Goal: Task Accomplishment & Management: Manage account settings

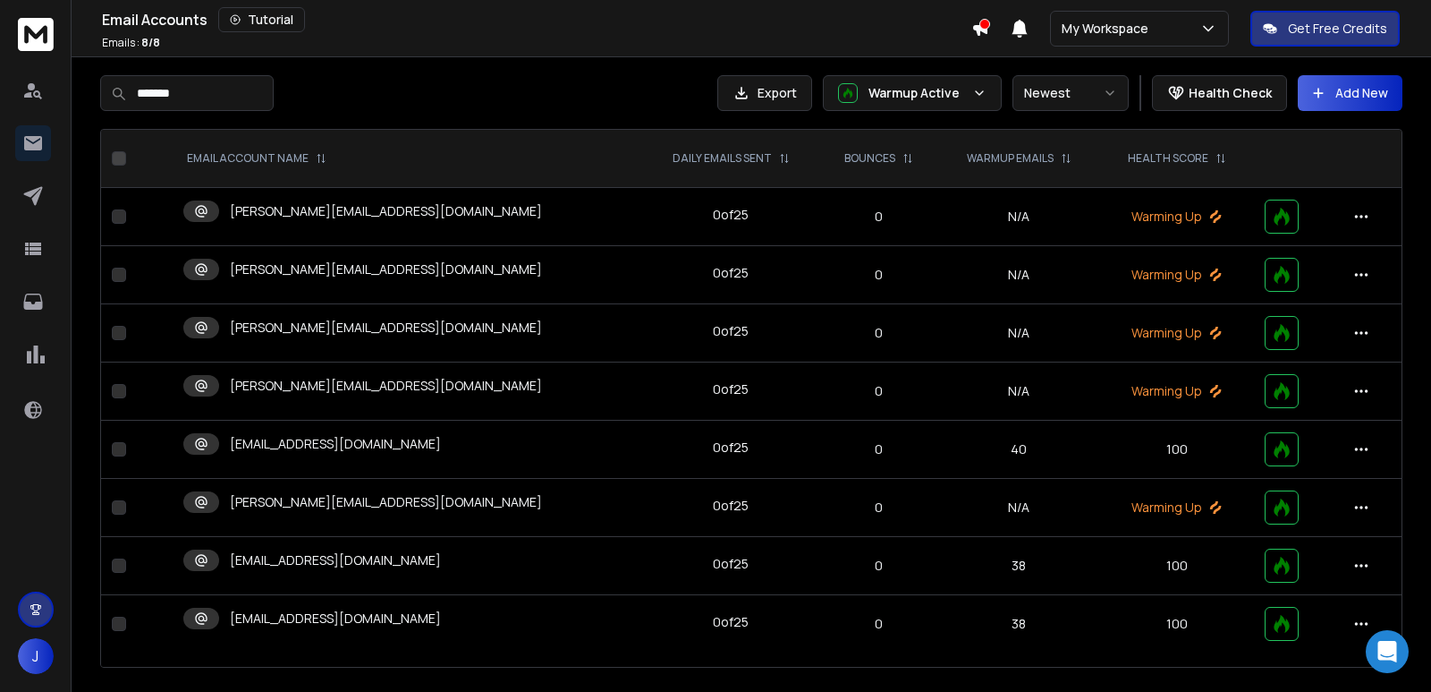
type input "*******"
click at [360, 269] on p "[PERSON_NAME][EMAIL_ADDRESS][DOMAIN_NAME]" at bounding box center [386, 269] width 312 height 18
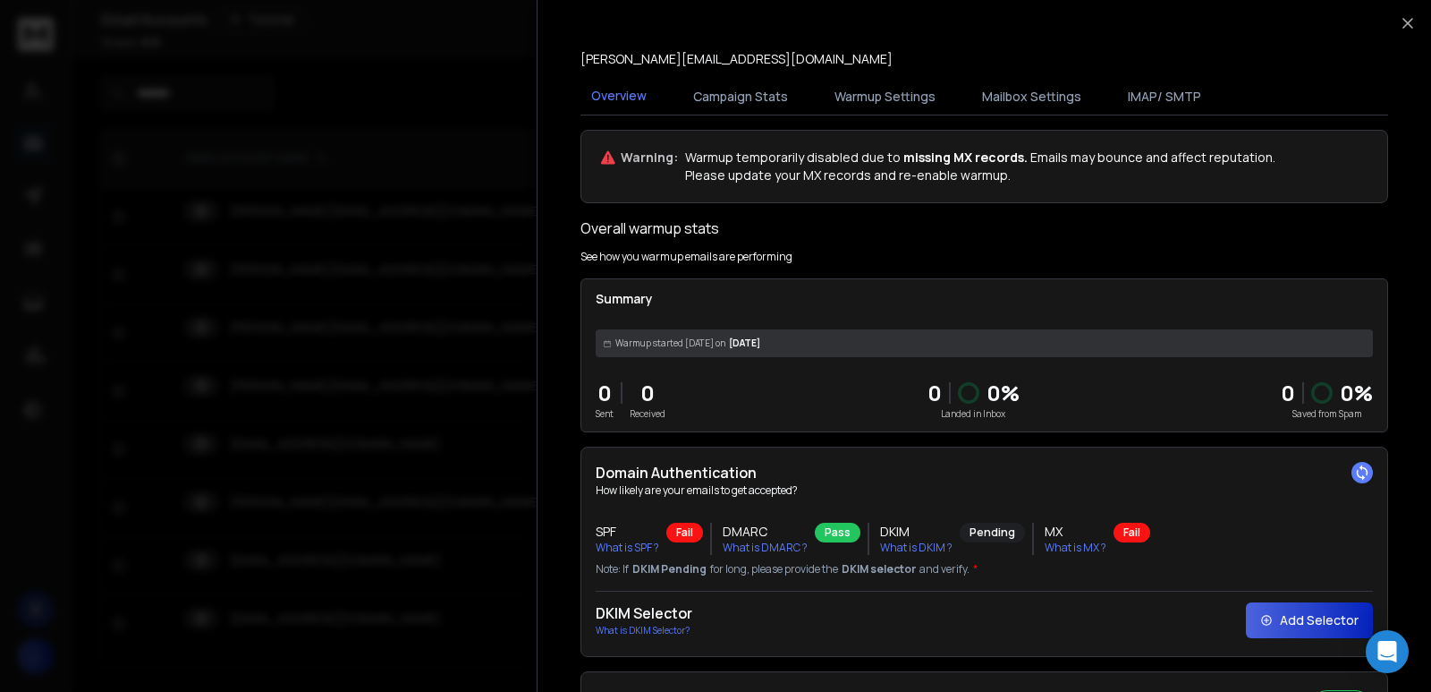
click at [1158, 488] on div "Domain Authentication How likely are your emails to get accepted? SPF What is S…" at bounding box center [984, 523] width 777 height 122
click at [1356, 474] on icon at bounding box center [1363, 472] width 18 height 18
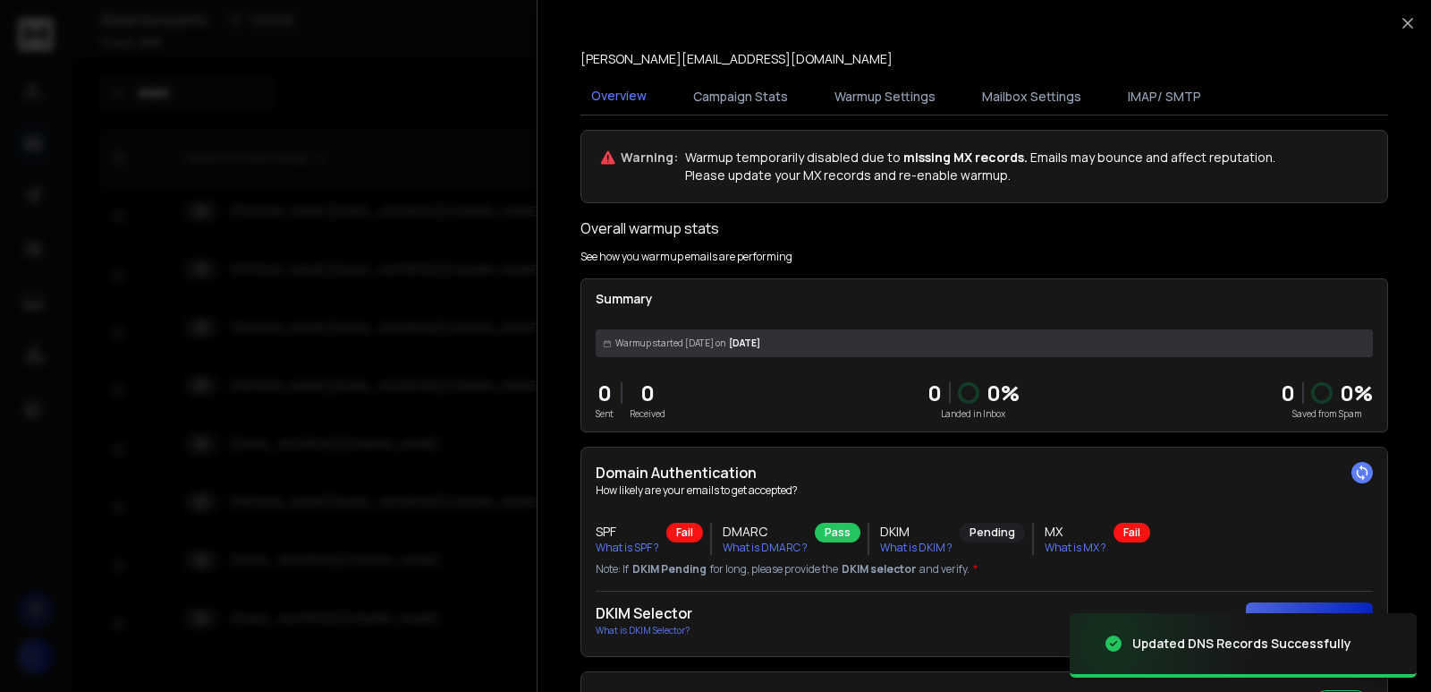
click at [1357, 472] on icon at bounding box center [1363, 472] width 12 height 16
click at [534, 59] on div at bounding box center [715, 346] width 1431 height 692
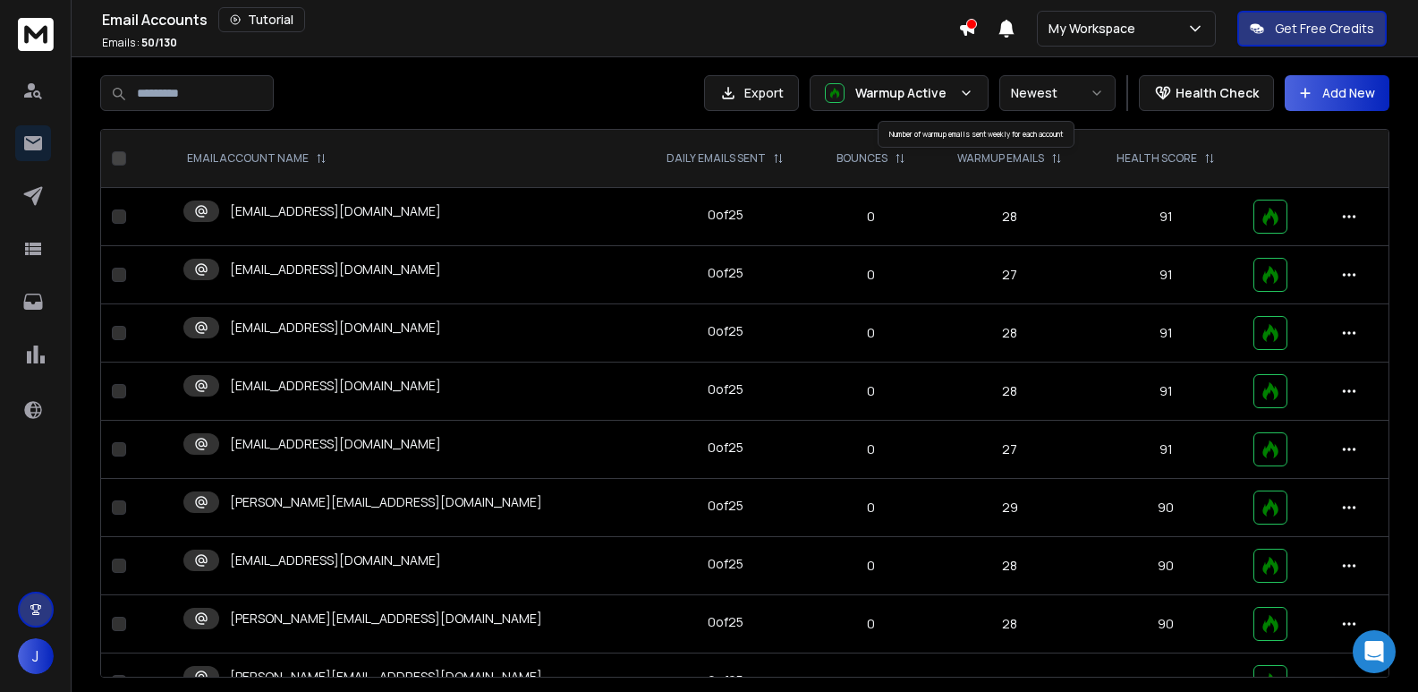
click at [992, 157] on p "WARMUP EMAILS" at bounding box center [1000, 158] width 87 height 14
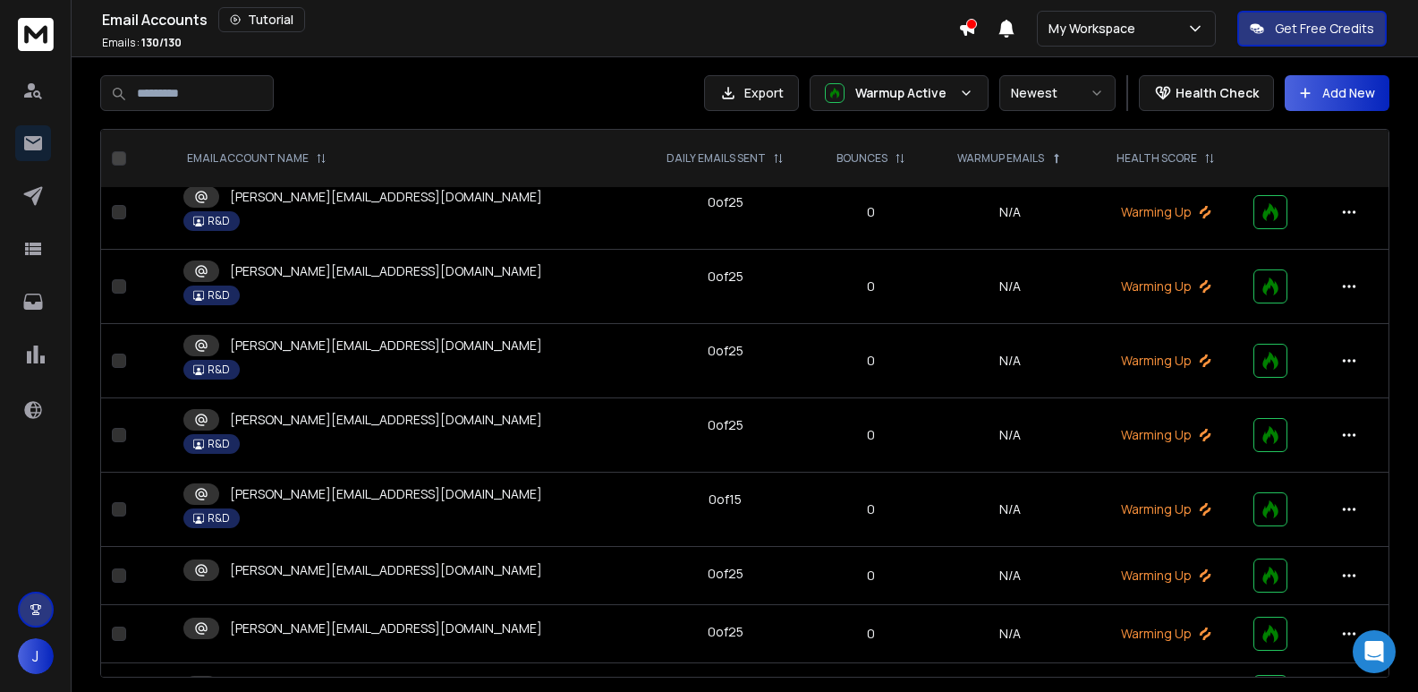
scroll to position [6980, 0]
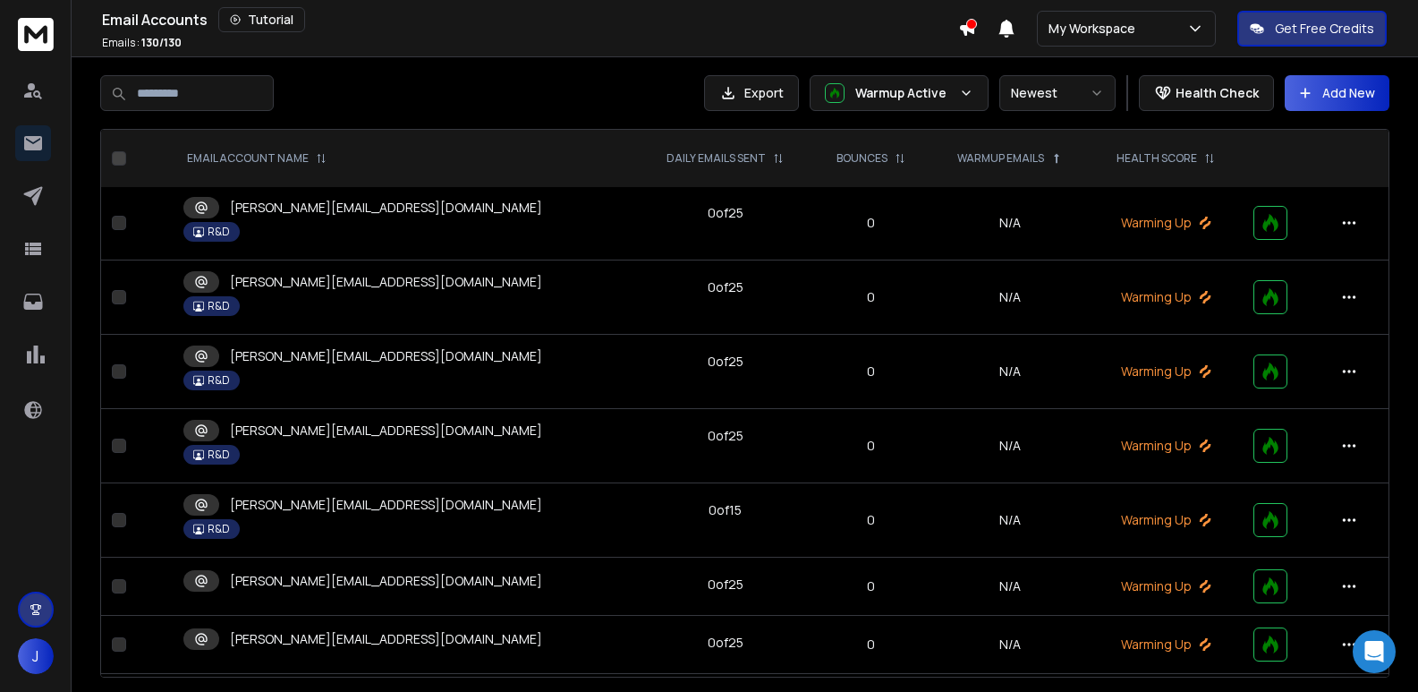
click at [307, 356] on p "lisa@randdtaxspecialist.com" at bounding box center [386, 356] width 312 height 18
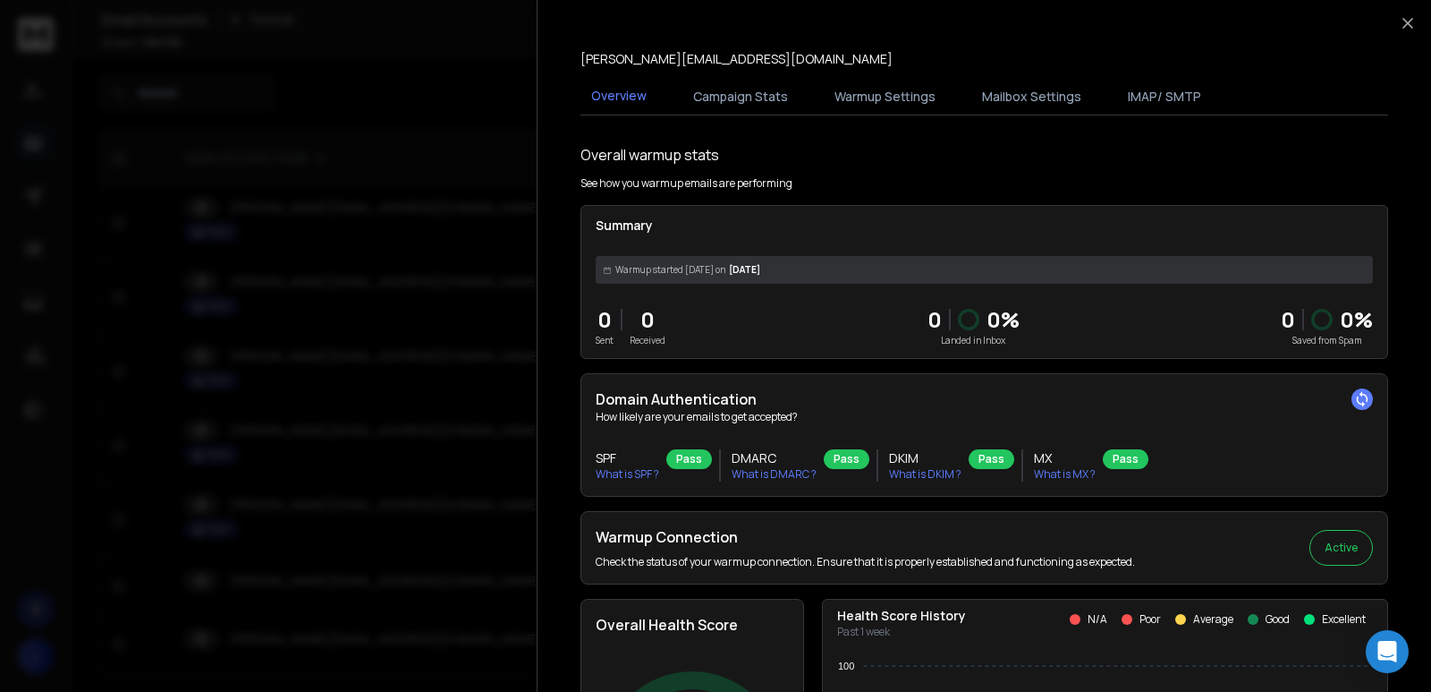
click at [383, 389] on div at bounding box center [715, 346] width 1431 height 692
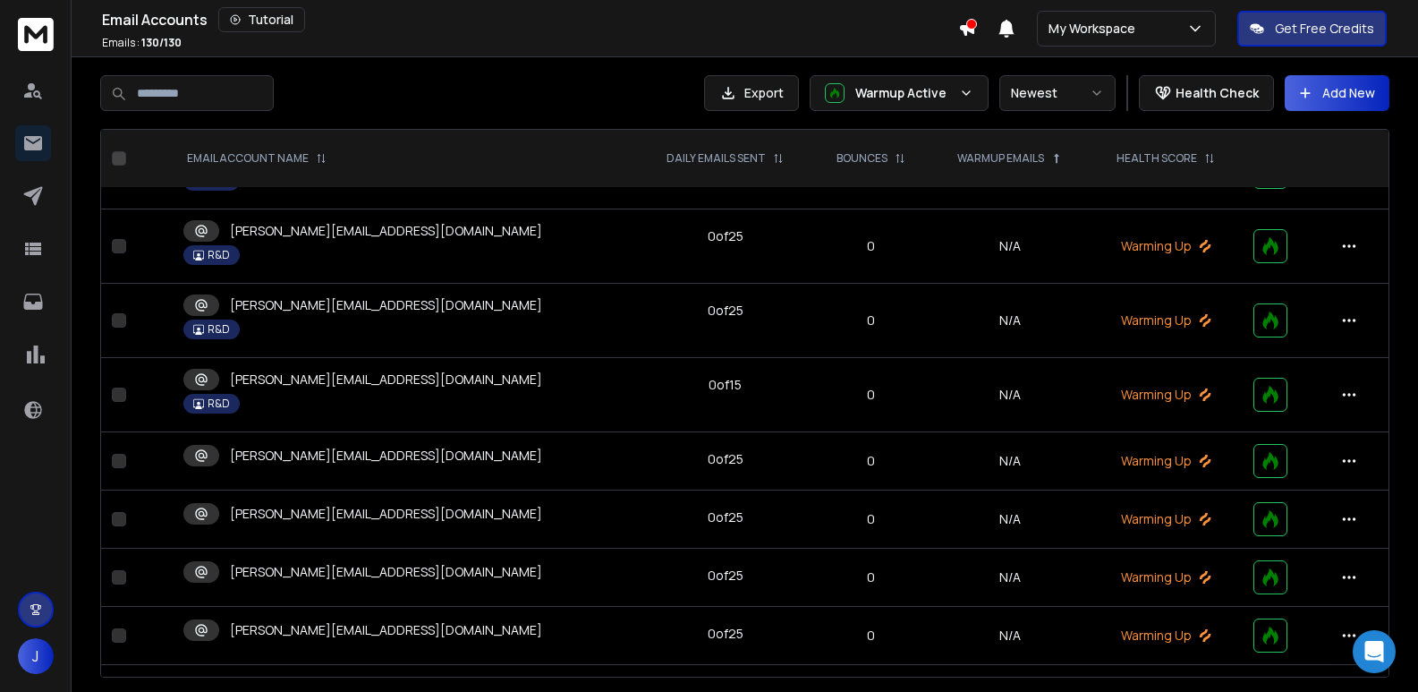
scroll to position [7165, 0]
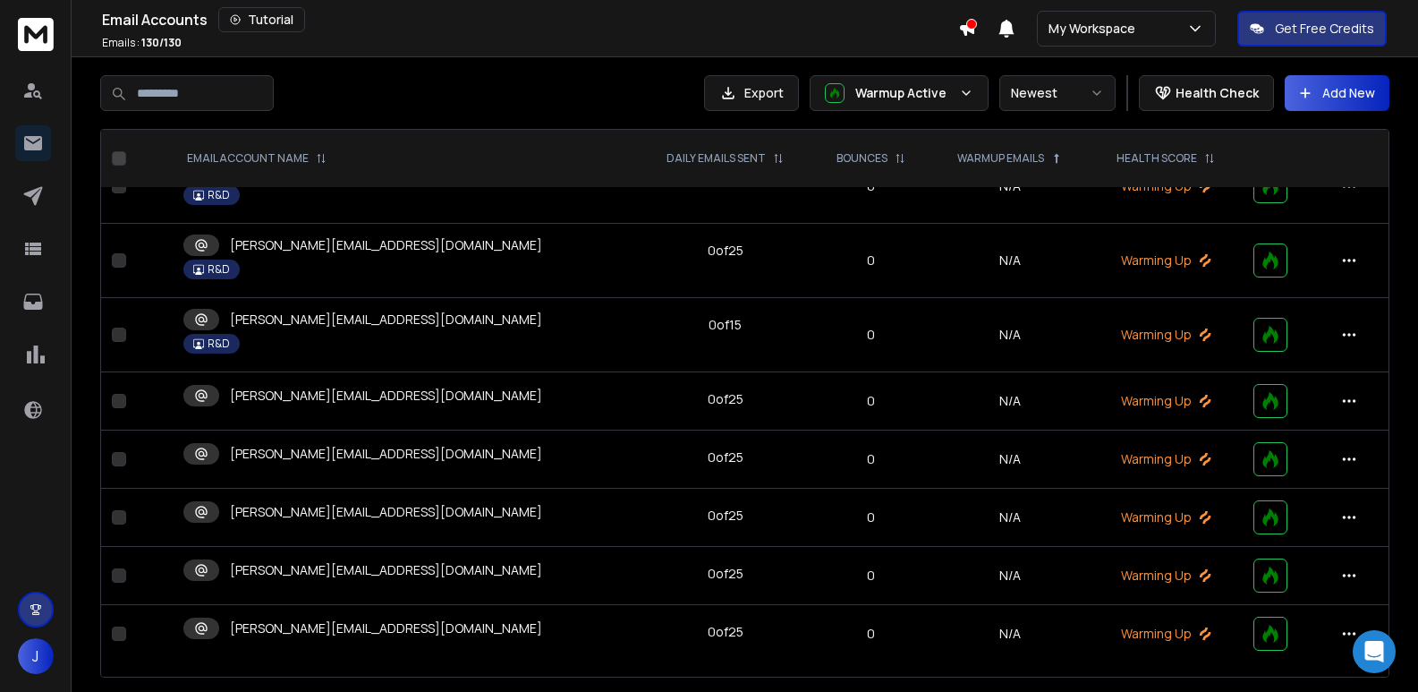
click at [328, 505] on p "[PERSON_NAME][EMAIL_ADDRESS][DOMAIN_NAME]" at bounding box center [386, 512] width 312 height 18
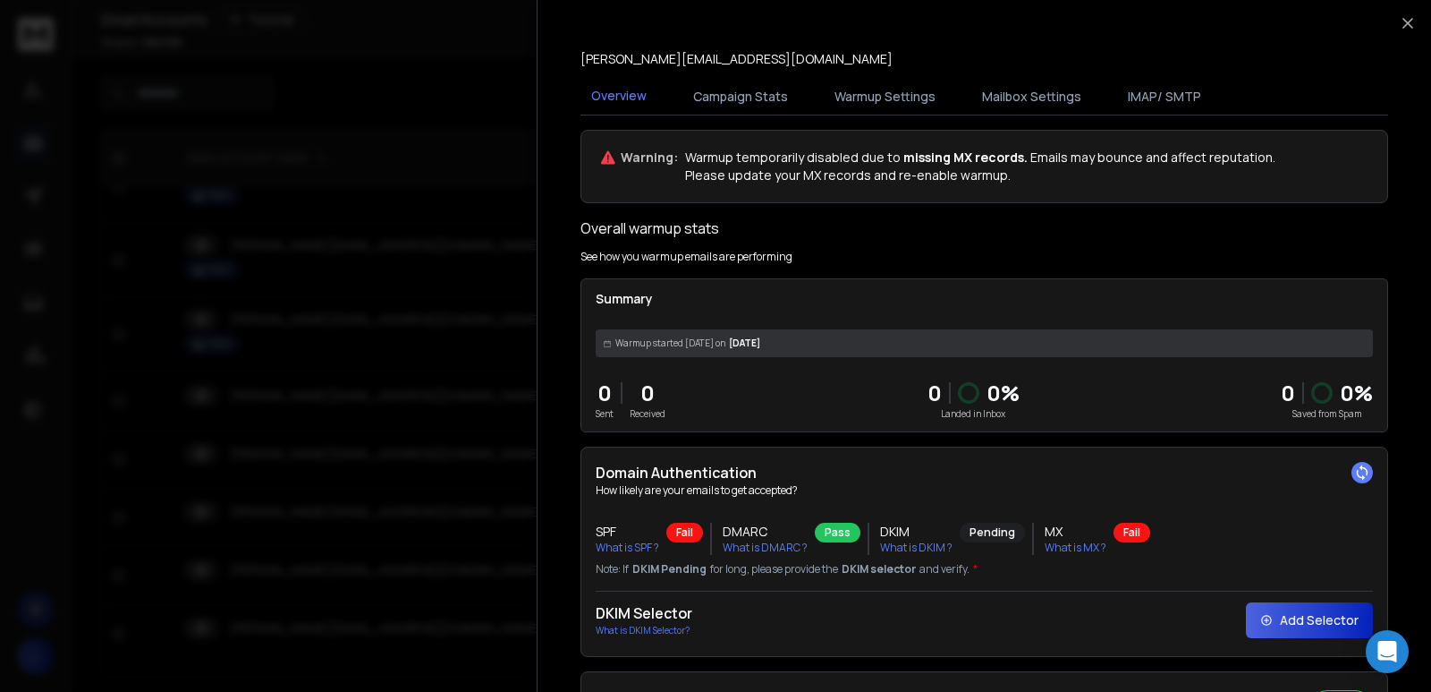
click at [1363, 471] on icon at bounding box center [1363, 472] width 18 height 18
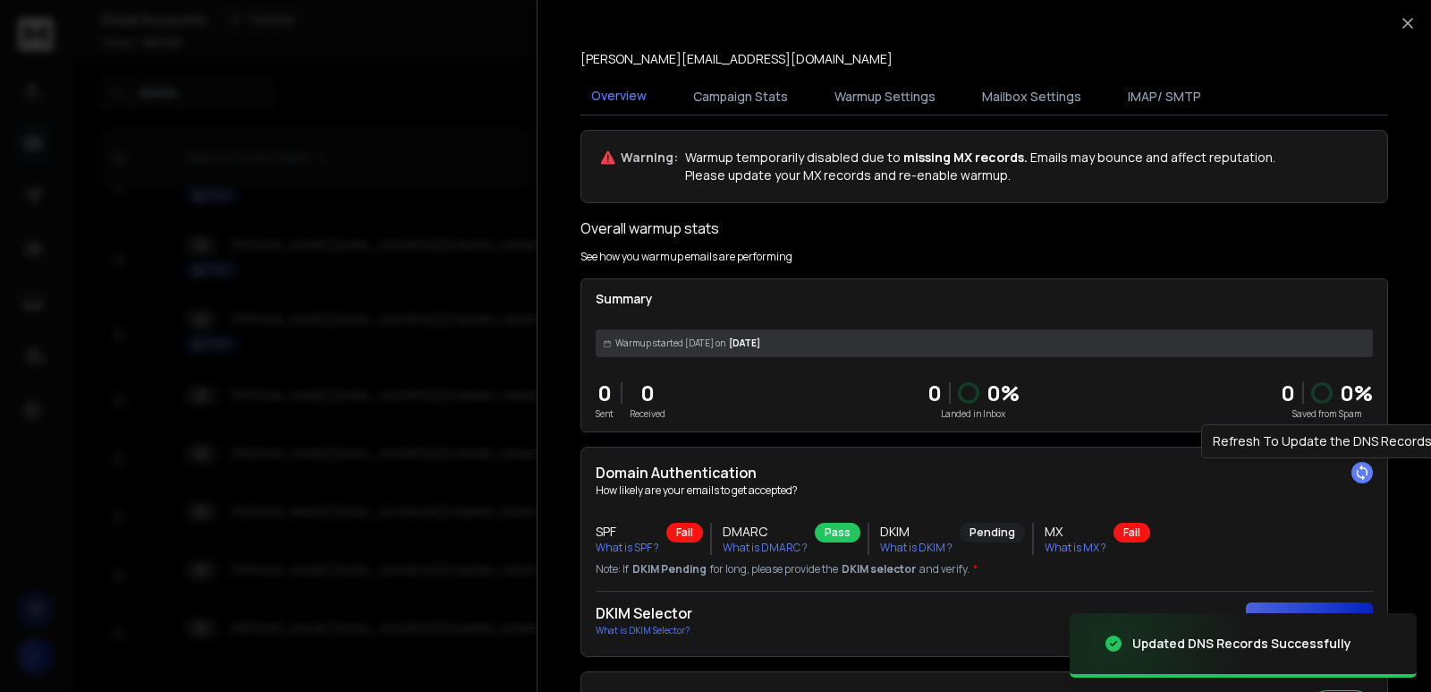
click at [1363, 475] on icon at bounding box center [1363, 472] width 18 height 18
click at [890, 480] on h2 "Domain Authentication" at bounding box center [984, 472] width 777 height 21
click at [512, 282] on div at bounding box center [715, 346] width 1431 height 692
